Goal: Task Accomplishment & Management: Manage account settings

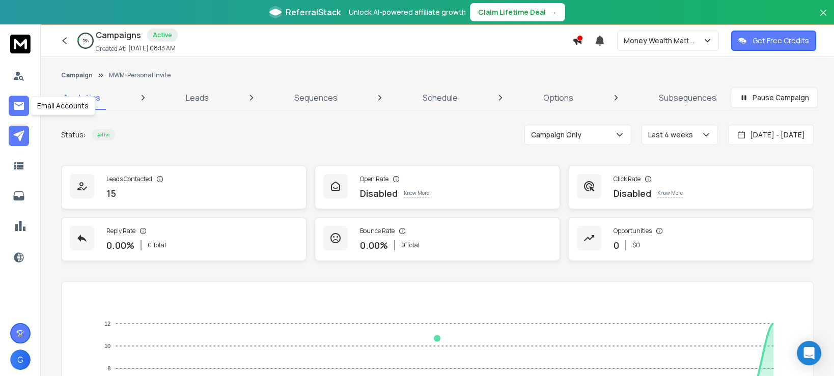
click at [14, 108] on icon at bounding box center [19, 106] width 10 height 8
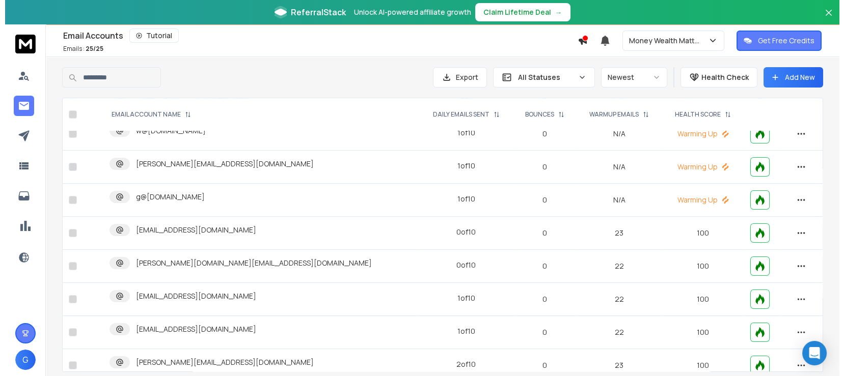
scroll to position [592, 0]
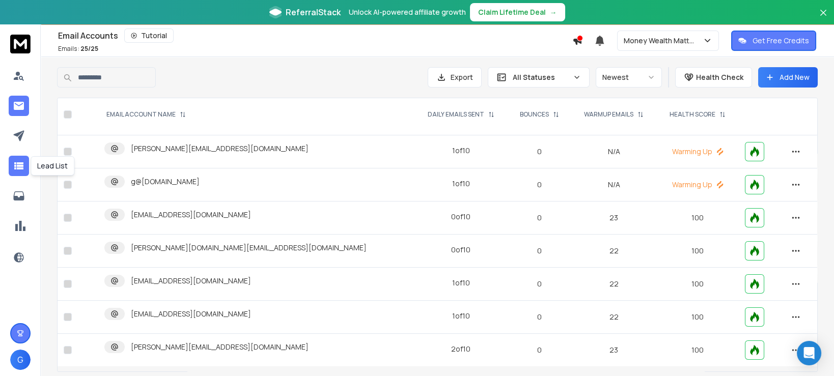
click at [16, 167] on icon at bounding box center [19, 166] width 12 height 12
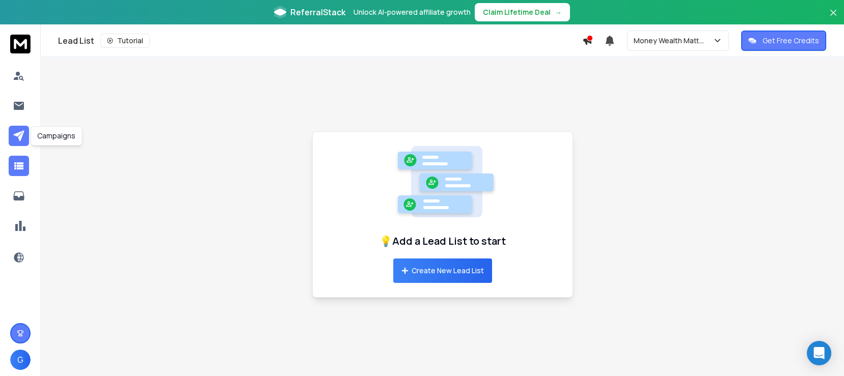
click at [22, 134] on icon at bounding box center [18, 136] width 11 height 11
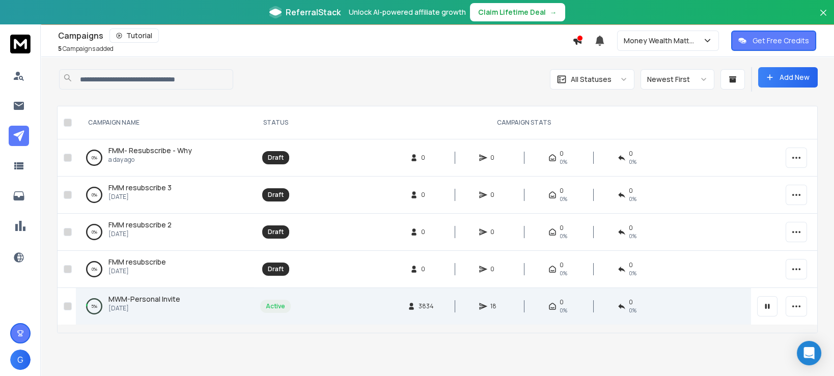
click at [158, 298] on span "MWM-Personal Invite" at bounding box center [144, 299] width 72 height 10
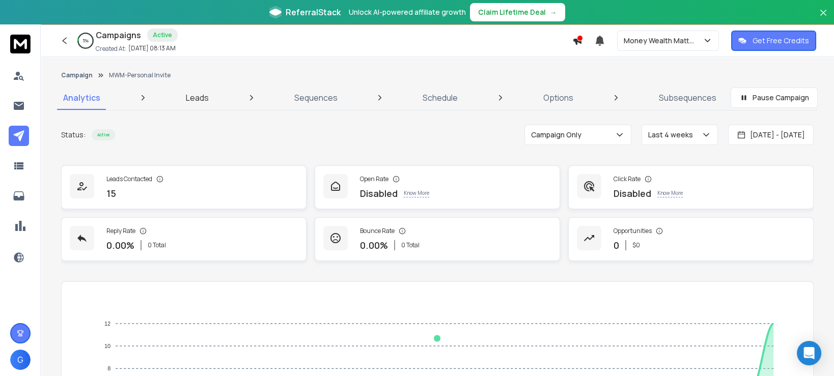
click at [203, 99] on p "Leads" at bounding box center [197, 98] width 23 height 12
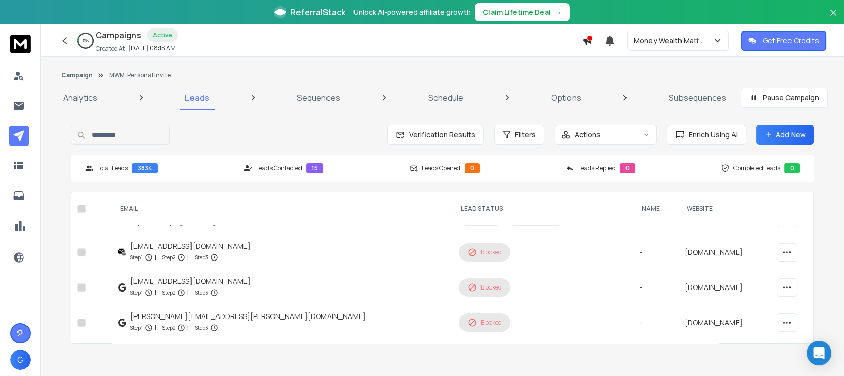
scroll to position [573, 0]
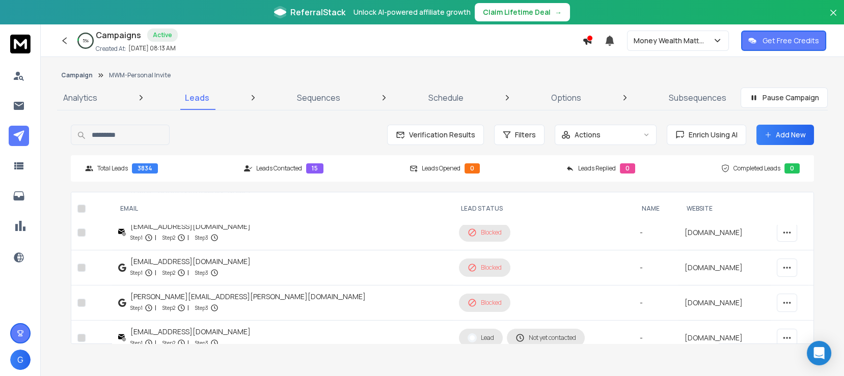
click at [468, 263] on div "Blocked" at bounding box center [485, 267] width 34 height 9
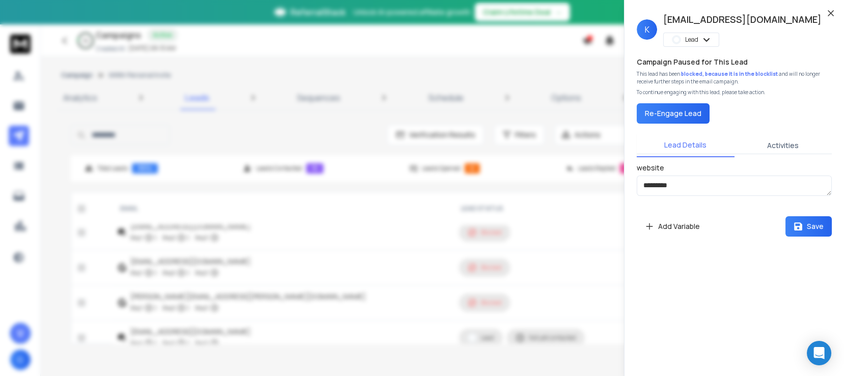
click at [833, 15] on icon "button" at bounding box center [831, 13] width 10 height 10
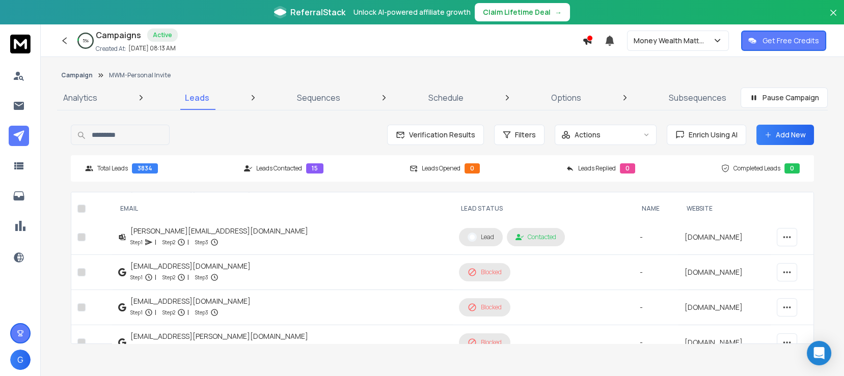
scroll to position [764, 0]
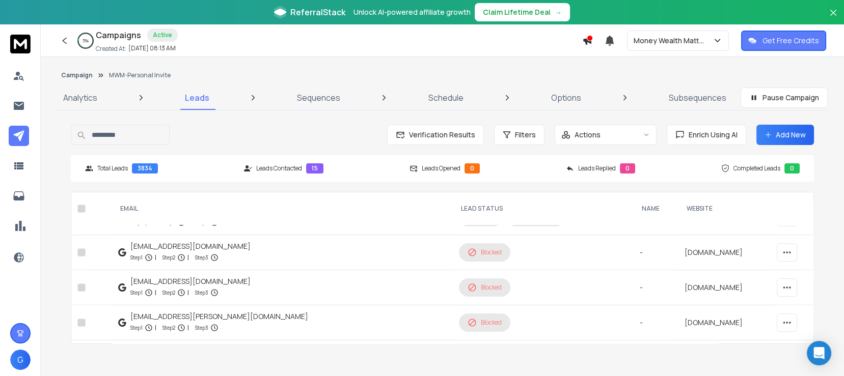
click at [468, 252] on icon at bounding box center [472, 253] width 8 height 8
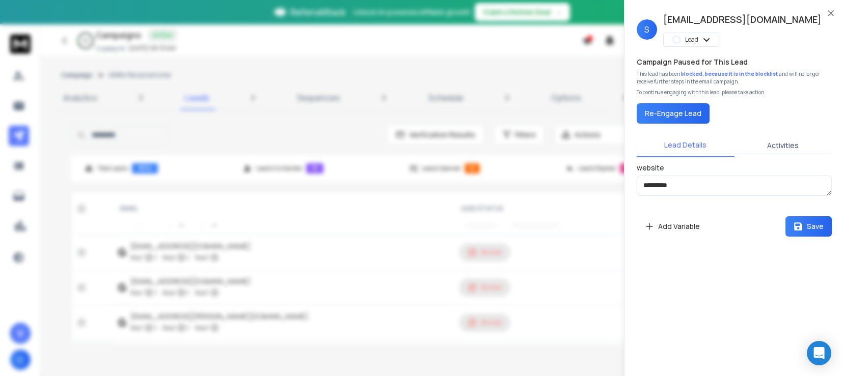
click at [57, 242] on div at bounding box center [422, 188] width 844 height 376
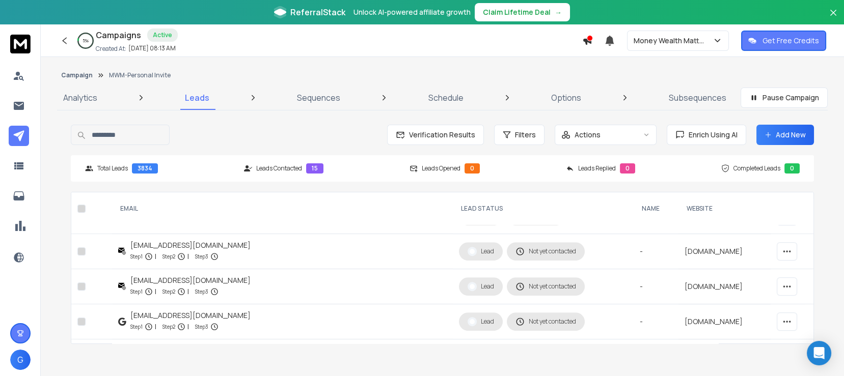
scroll to position [1273, 0]
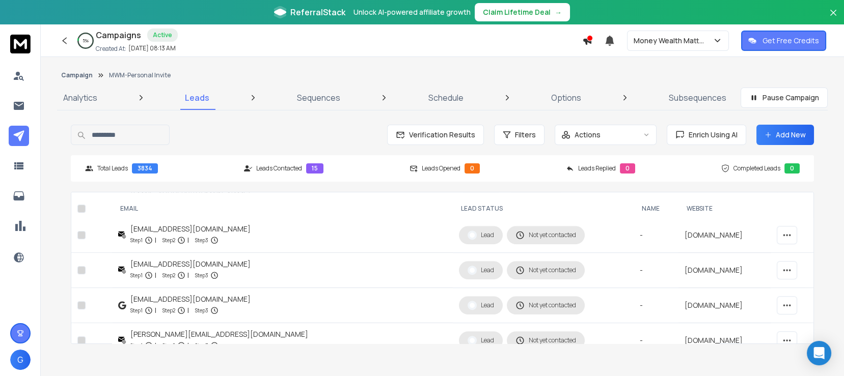
click at [178, 294] on div "pmteam@investingchannel.com" at bounding box center [190, 299] width 120 height 10
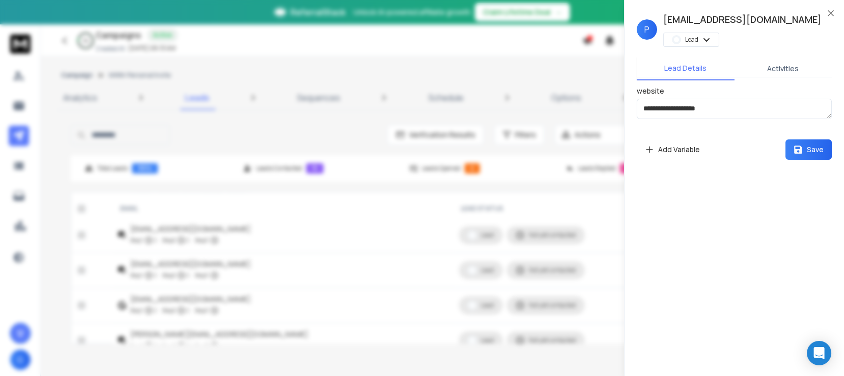
click at [703, 41] on body "ReferralStack Unlock AI-powered affiliate growth Lifetime Deals available! Clai…" at bounding box center [422, 188] width 844 height 376
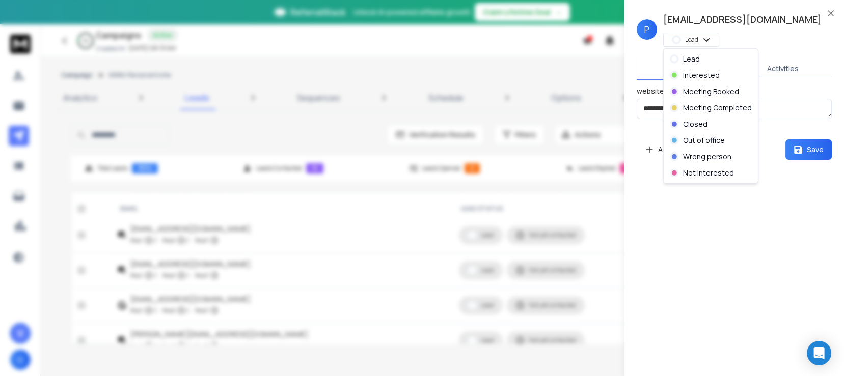
click at [57, 265] on div at bounding box center [422, 188] width 844 height 376
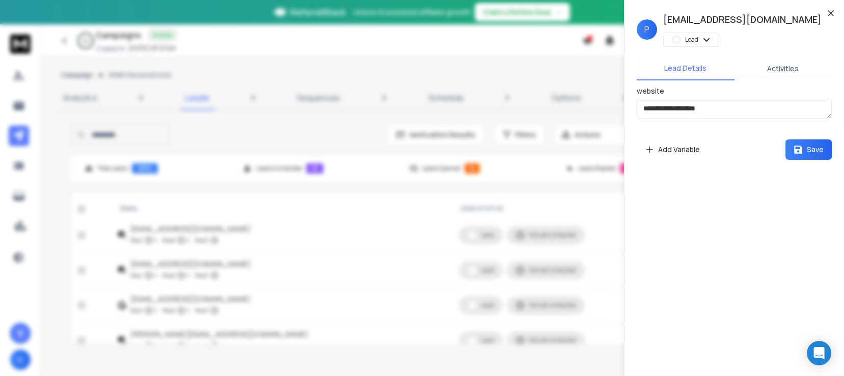
click at [830, 11] on icon "button" at bounding box center [831, 13] width 10 height 10
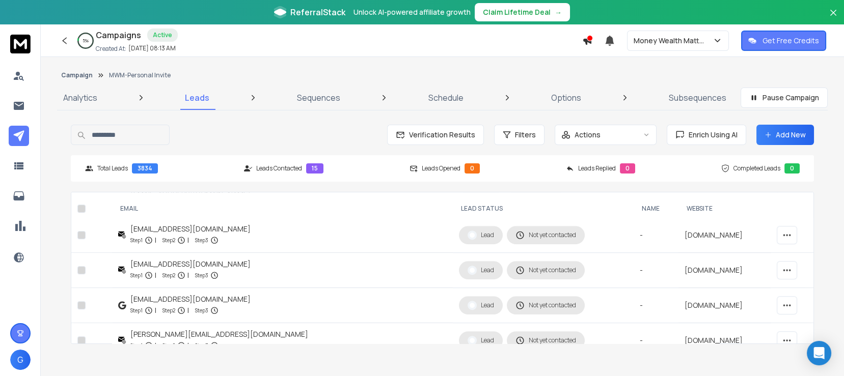
click at [79, 302] on button "button" at bounding box center [81, 306] width 8 height 8
click at [719, 135] on div "Actions" at bounding box center [689, 135] width 77 height 10
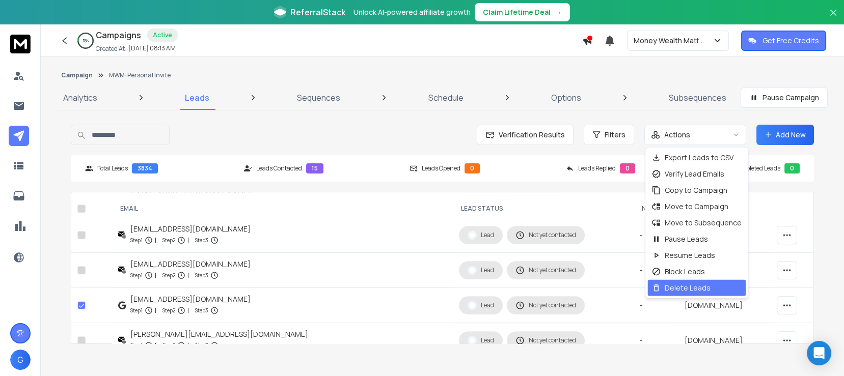
click at [692, 284] on p "Delete Leads" at bounding box center [688, 288] width 46 height 10
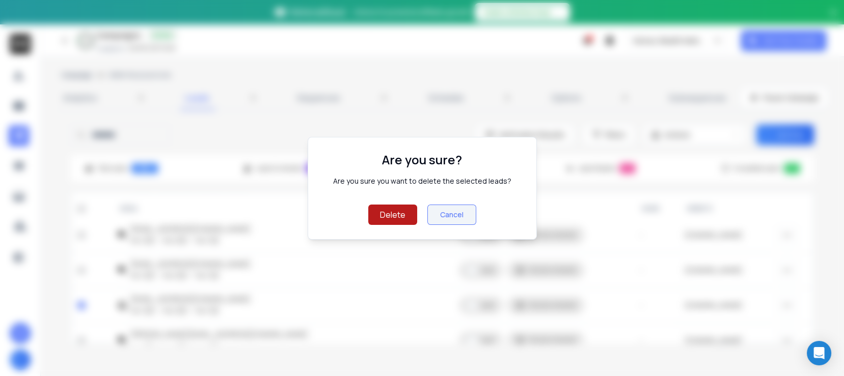
click at [392, 211] on button "Delete" at bounding box center [392, 215] width 49 height 20
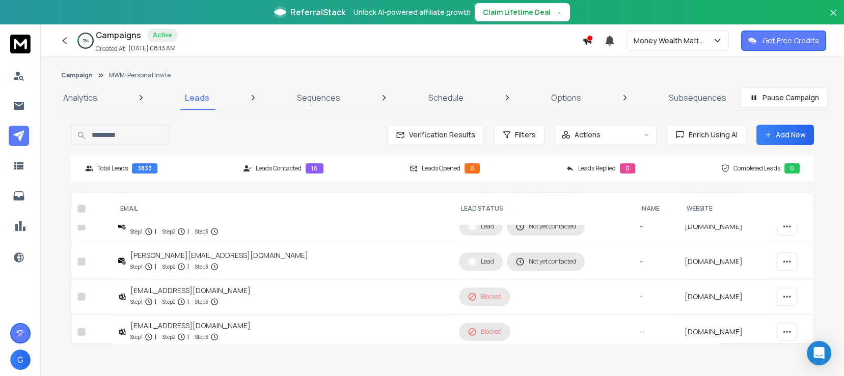
scroll to position [1337, 0]
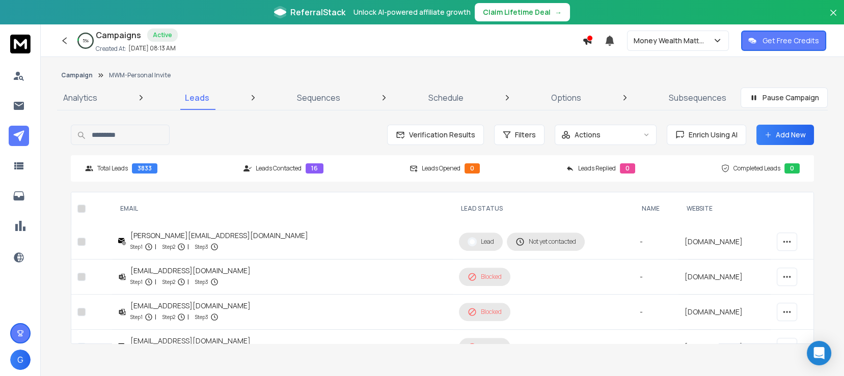
click at [468, 276] on div "Blocked" at bounding box center [485, 277] width 34 height 9
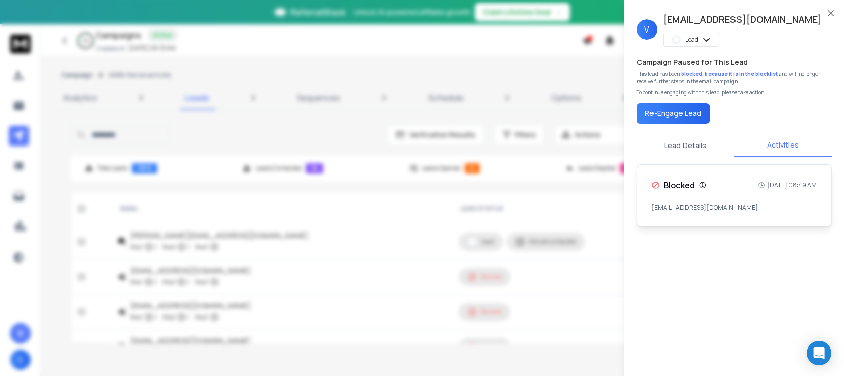
click at [791, 154] on button "Activities" at bounding box center [784, 145] width 98 height 23
click at [67, 220] on div at bounding box center [422, 188] width 844 height 376
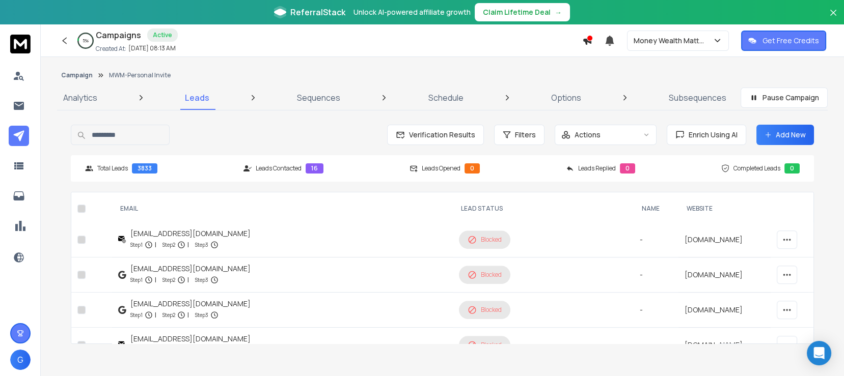
scroll to position [1464, 0]
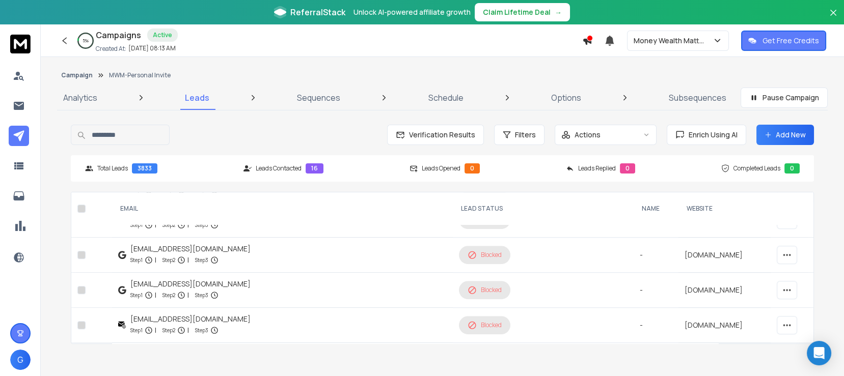
click at [468, 252] on div "Blocked" at bounding box center [485, 255] width 34 height 9
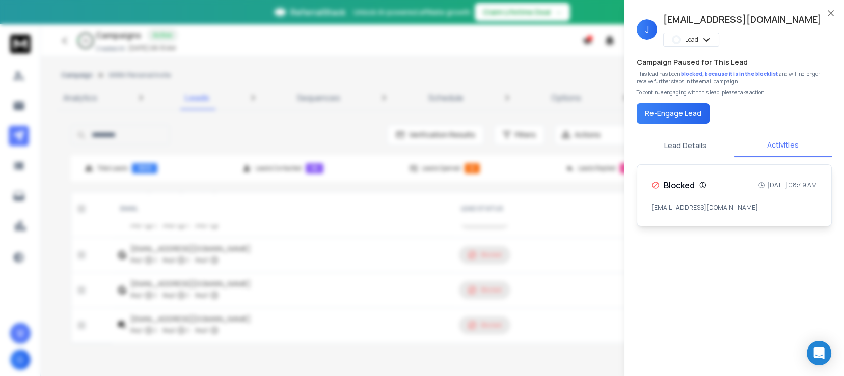
click at [774, 146] on button "Activities" at bounding box center [784, 145] width 98 height 23
click at [61, 229] on div at bounding box center [422, 188] width 844 height 376
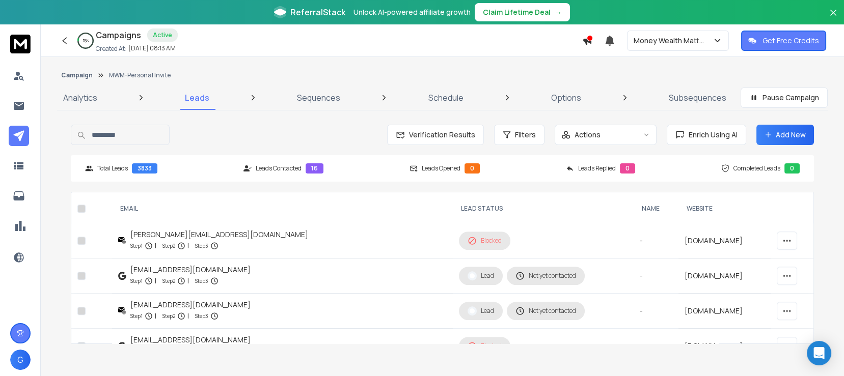
scroll to position [2024, 0]
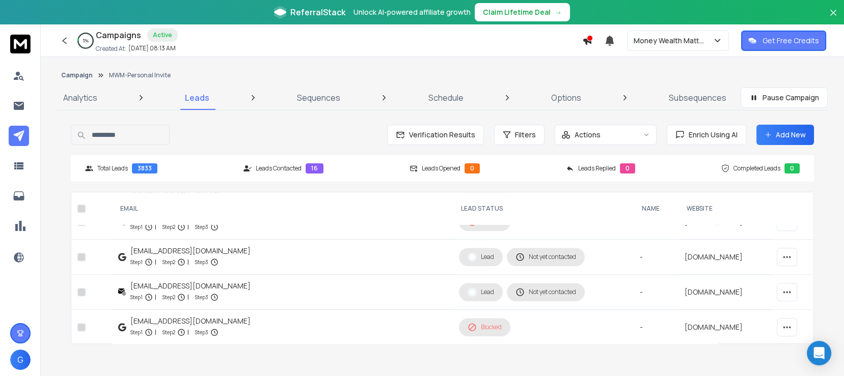
click at [196, 246] on div "ssmith@salesagency.com" at bounding box center [190, 251] width 120 height 10
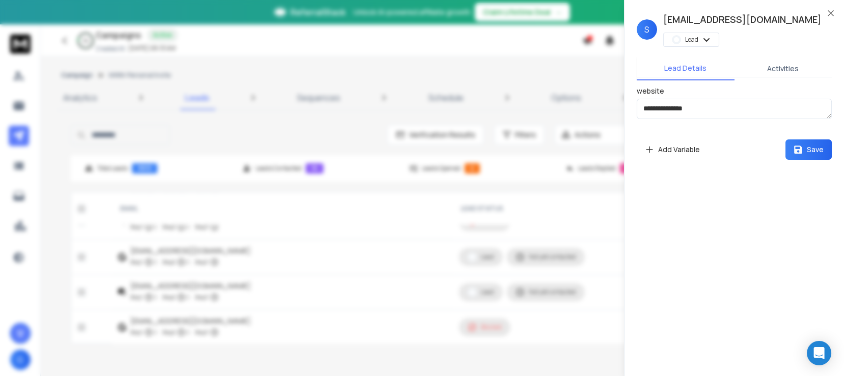
drag, startPoint x: 710, startPoint y: 104, endPoint x: 593, endPoint y: 91, distance: 117.4
click at [593, 91] on body "ReferralStack Unlock AI-powered affiliate growth Lifetime Deals available! Clai…" at bounding box center [422, 188] width 844 height 376
click at [831, 13] on icon "button" at bounding box center [831, 13] width 10 height 10
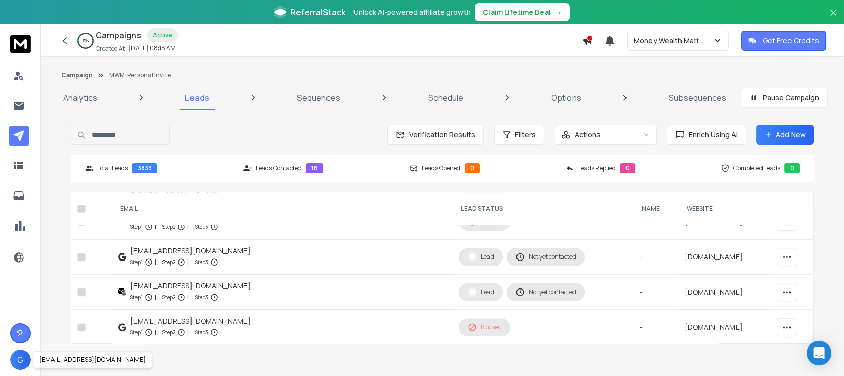
click at [19, 359] on span "G" at bounding box center [20, 360] width 20 height 20
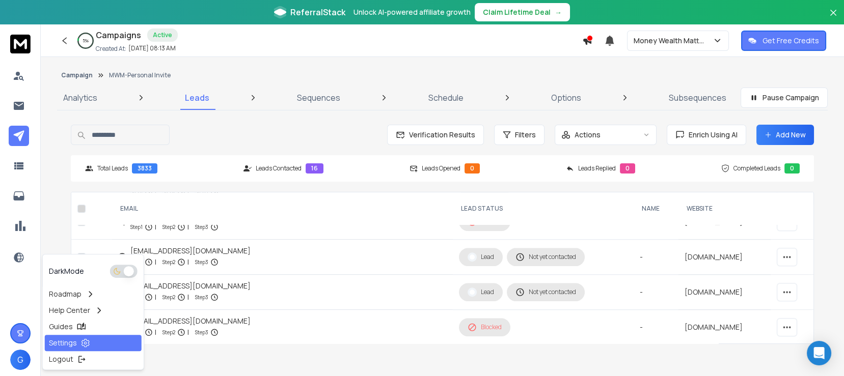
click at [63, 345] on p "Settings" at bounding box center [63, 343] width 28 height 10
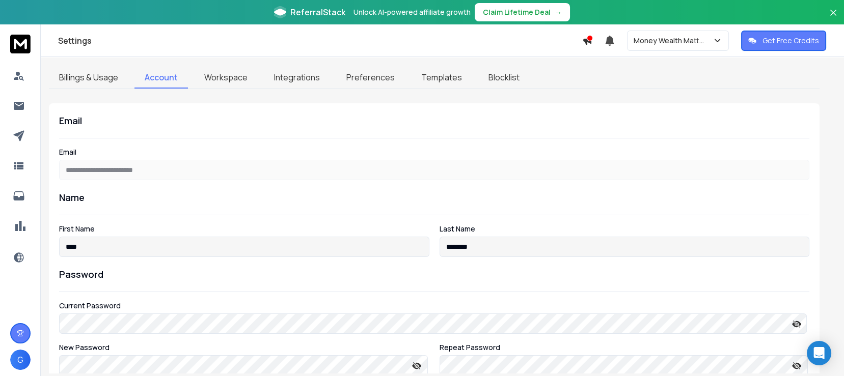
click at [500, 78] on link "Blocklist" at bounding box center [503, 77] width 51 height 21
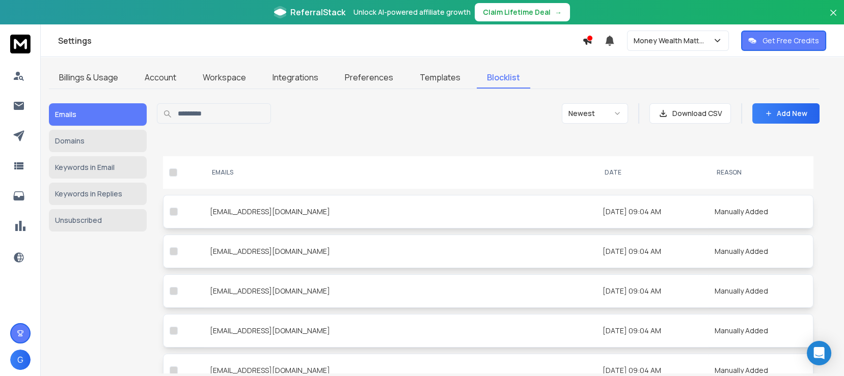
click at [773, 115] on button "Add New" at bounding box center [785, 113] width 67 height 20
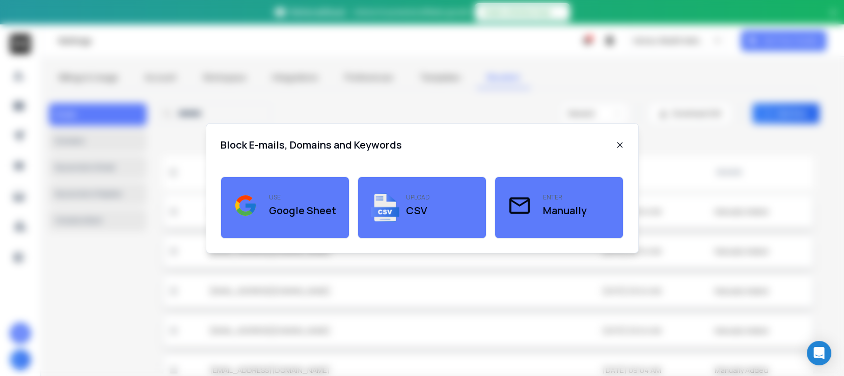
click at [522, 213] on icon at bounding box center [519, 206] width 24 height 24
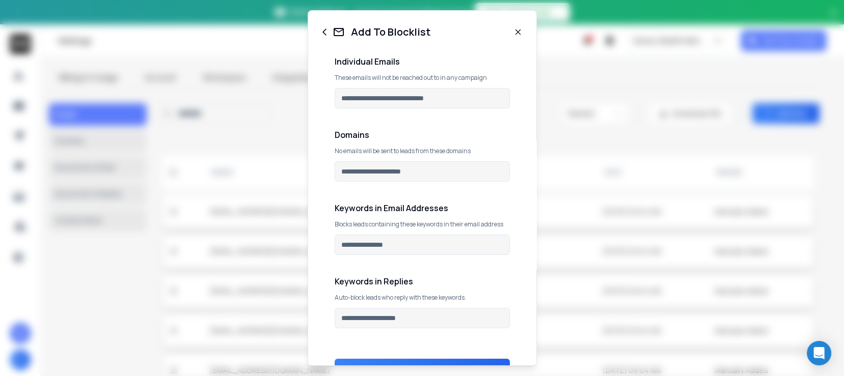
click at [370, 170] on input at bounding box center [422, 171] width 175 height 20
paste input "**********"
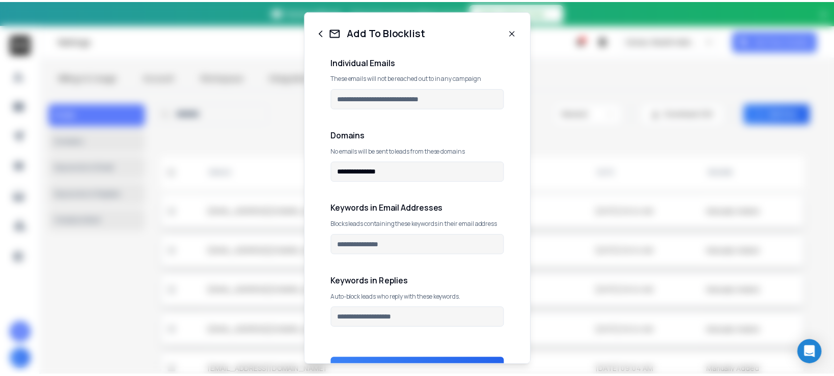
scroll to position [28, 0]
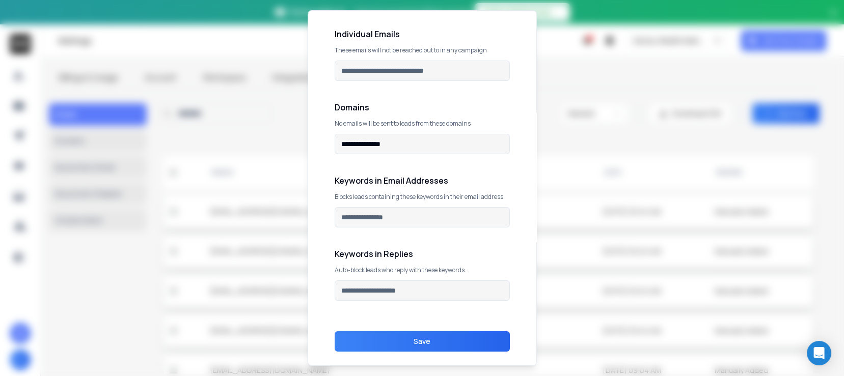
type input "**********"
click at [447, 345] on button "Save" at bounding box center [422, 342] width 175 height 20
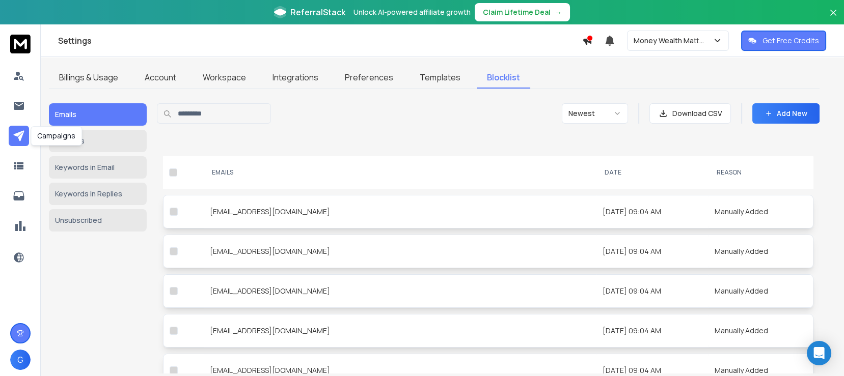
click at [20, 138] on icon at bounding box center [18, 136] width 11 height 11
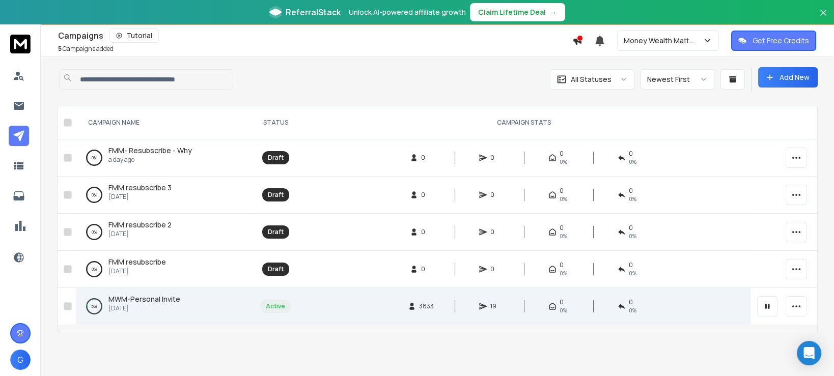
click at [155, 301] on span "MWM-Personal Invite" at bounding box center [144, 299] width 72 height 10
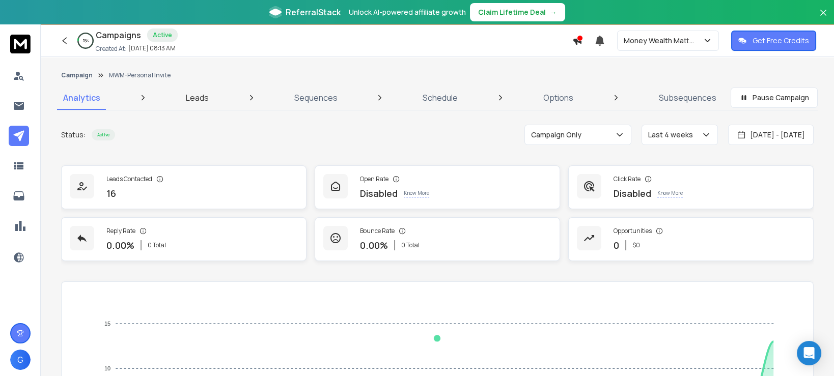
click at [191, 94] on p "Leads" at bounding box center [197, 98] width 23 height 12
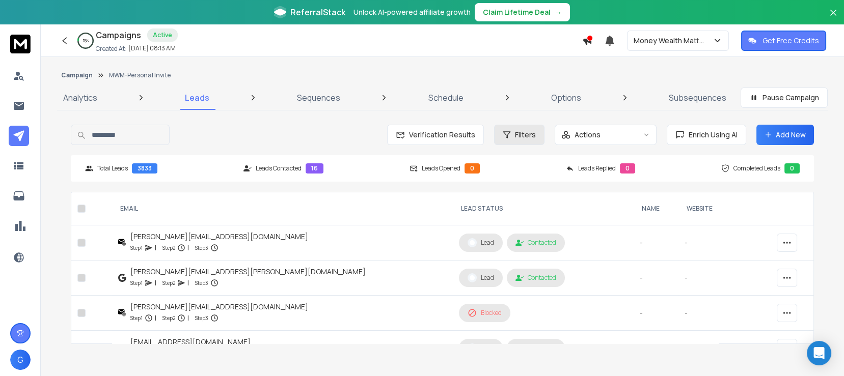
click at [514, 135] on button "Filters" at bounding box center [519, 135] width 50 height 20
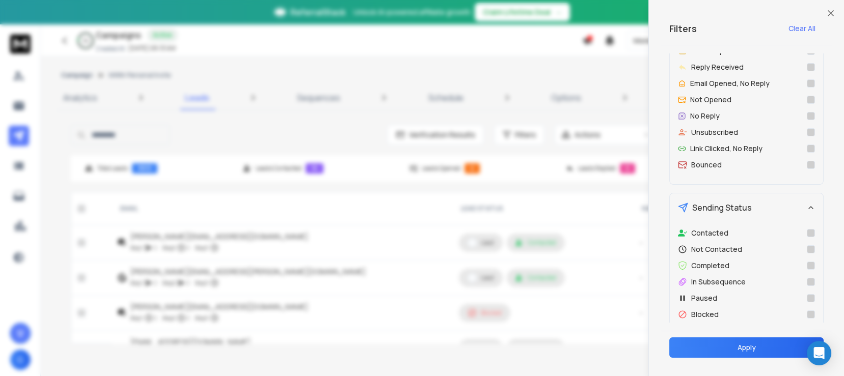
scroll to position [127, 0]
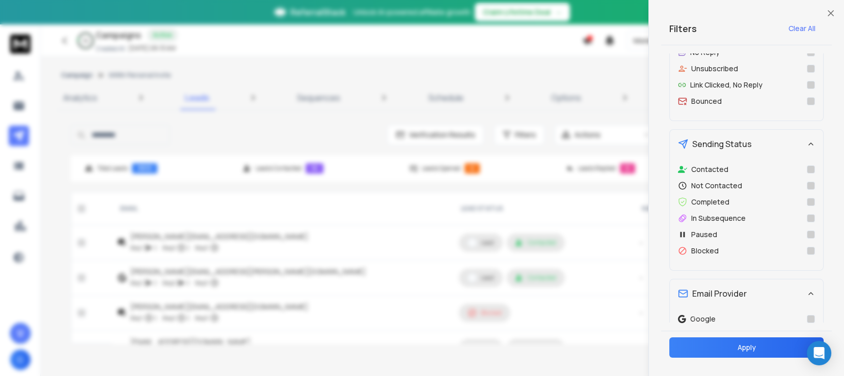
click at [703, 248] on p "Blocked" at bounding box center [705, 251] width 28 height 10
click at [807, 248] on button "Blocked" at bounding box center [811, 251] width 8 height 8
click at [740, 347] on button "Apply" at bounding box center [746, 348] width 154 height 20
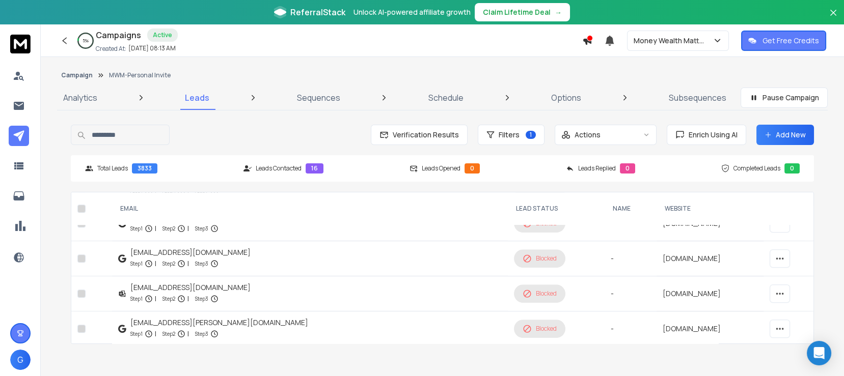
scroll to position [1642, 0]
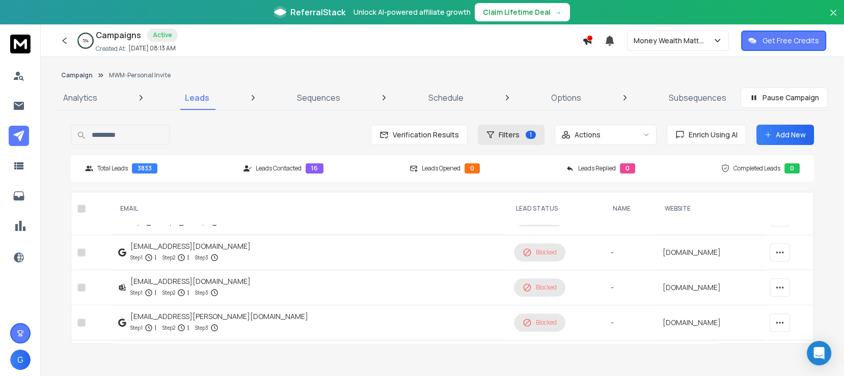
click at [503, 140] on span "Filters" at bounding box center [509, 135] width 21 height 10
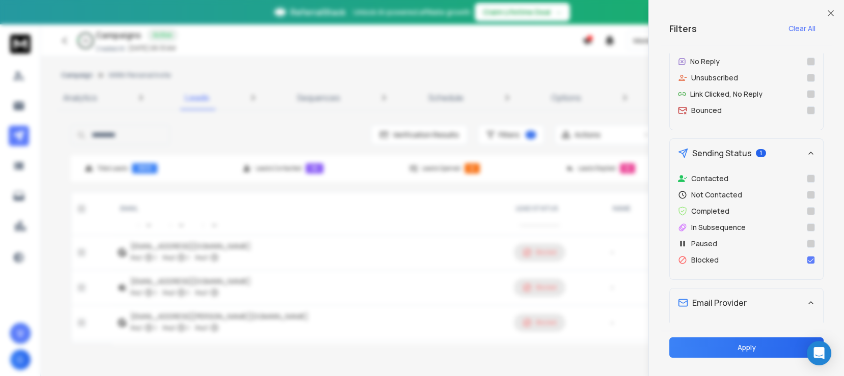
scroll to position [191, 0]
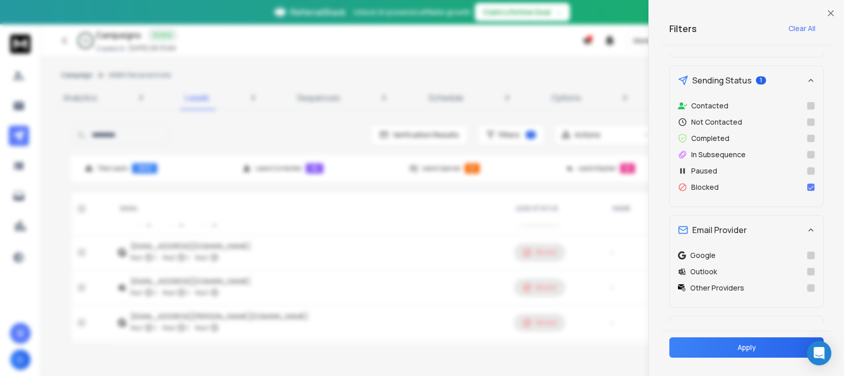
click at [807, 106] on button "Contacted" at bounding box center [811, 106] width 8 height 8
click at [807, 184] on button "Blocked" at bounding box center [811, 187] width 8 height 8
click at [767, 347] on button "Apply" at bounding box center [746, 348] width 154 height 20
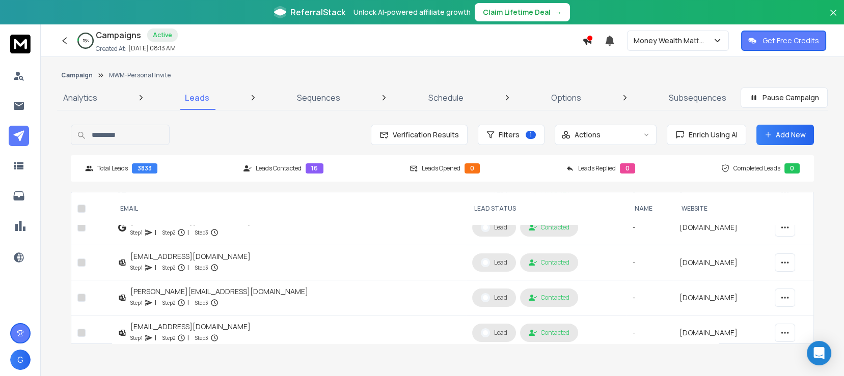
scroll to position [0, 0]
